Goal: Check status: Check status

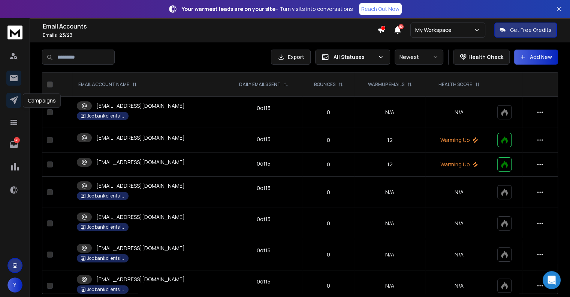
click at [12, 100] on icon at bounding box center [14, 100] width 8 height 8
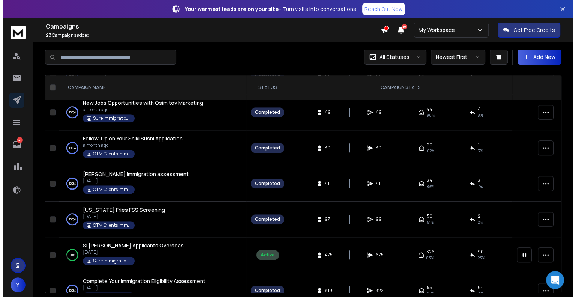
scroll to position [627, 0]
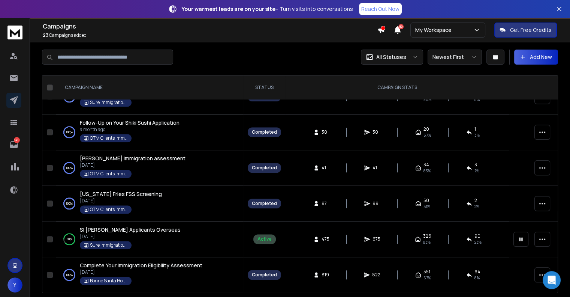
click at [96, 233] on p "2 months ago" at bounding box center [130, 236] width 101 height 6
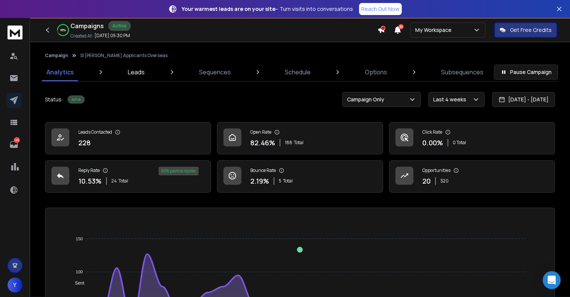
click at [142, 72] on p "Leads" at bounding box center [136, 71] width 17 height 9
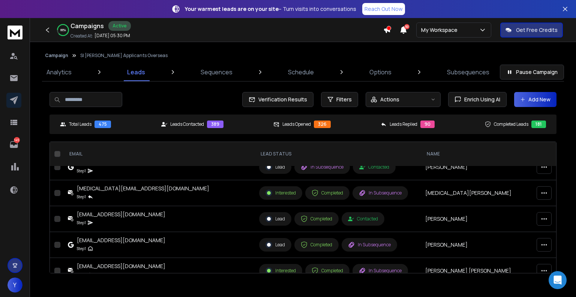
scroll to position [11456, 0]
